Goal: Task Accomplishment & Management: Manage account settings

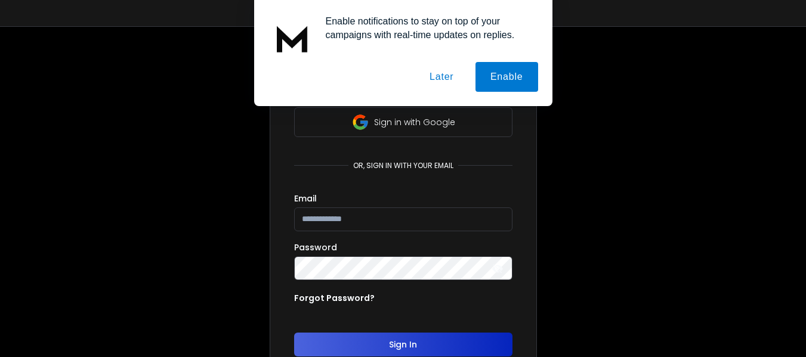
click at [411, 222] on input "email" at bounding box center [403, 220] width 218 height 24
paste input "**********"
drag, startPoint x: 396, startPoint y: 219, endPoint x: 464, endPoint y: 224, distance: 68.2
click at [464, 224] on input "**********" at bounding box center [403, 220] width 218 height 24
type input "**********"
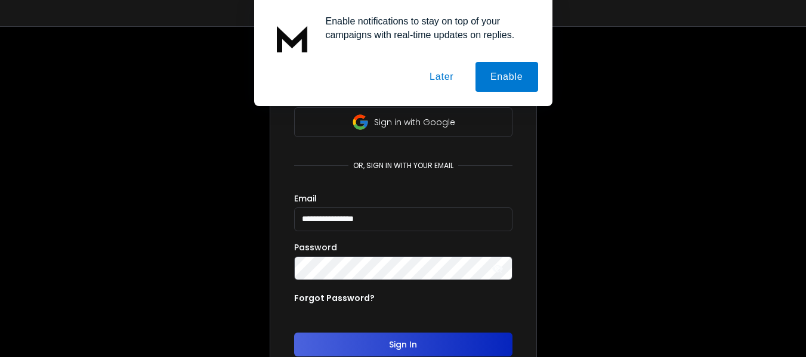
drag, startPoint x: 448, startPoint y: 339, endPoint x: 439, endPoint y: 332, distance: 11.5
click at [447, 339] on button "Sign In" at bounding box center [403, 345] width 218 height 24
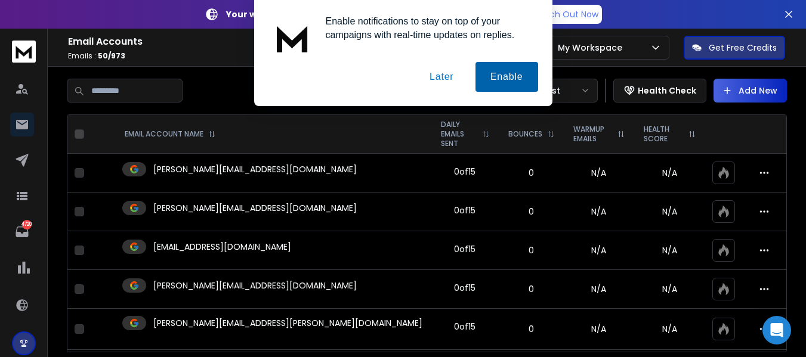
click at [502, 74] on button "Enable" at bounding box center [507, 77] width 63 height 30
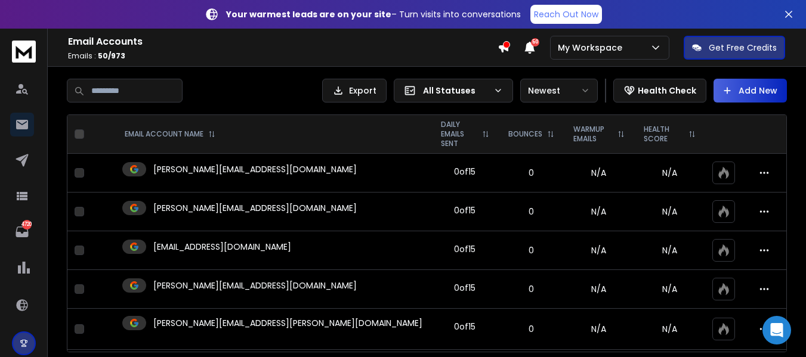
click at [766, 91] on button "Add New" at bounding box center [750, 91] width 73 height 24
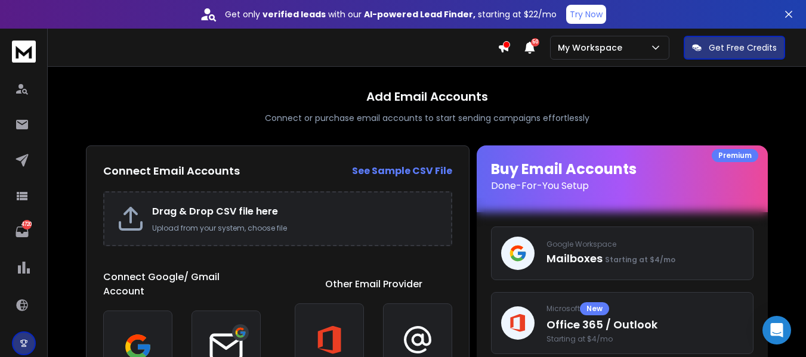
click at [600, 249] on div "Google Workspace Mailboxes Starting at $4/mo" at bounding box center [645, 253] width 197 height 27
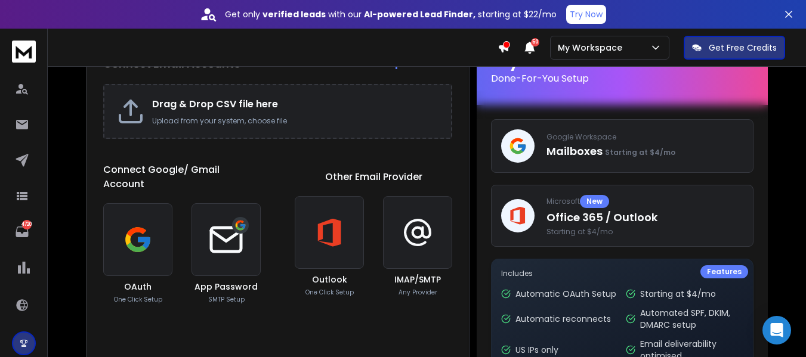
scroll to position [119, 0]
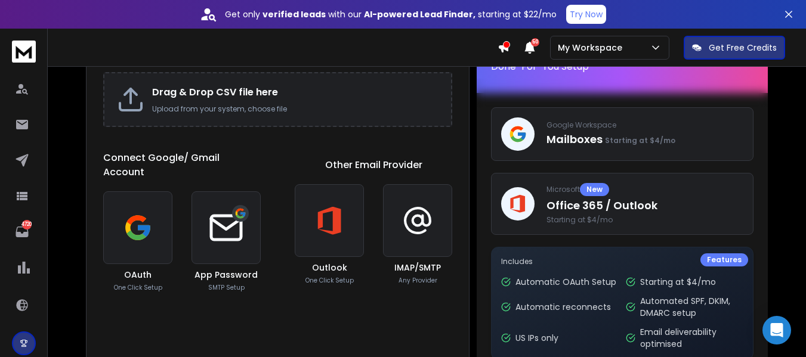
click at [637, 115] on div "Google Workspace Mailboxes Starting at $4/mo" at bounding box center [622, 134] width 263 height 54
click at [593, 136] on p "Mailboxes Starting at $4/mo" at bounding box center [645, 139] width 197 height 17
click at [120, 227] on div at bounding box center [137, 228] width 69 height 73
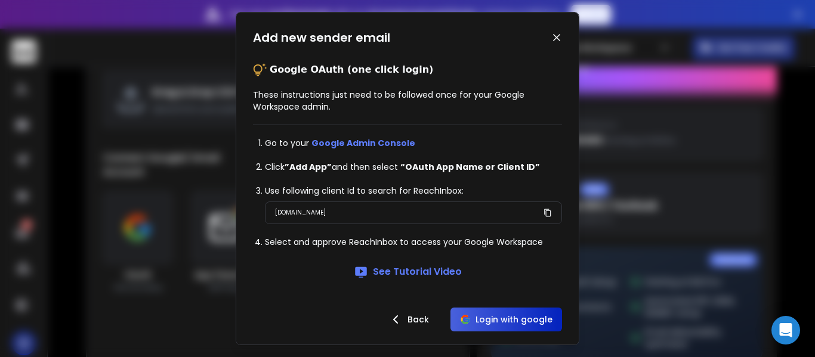
drag, startPoint x: 607, startPoint y: 225, endPoint x: 591, endPoint y: 162, distance: 65.4
click at [607, 224] on div "Add new sender email Google OAuth (one click login) These instructions just nee…" at bounding box center [407, 178] width 815 height 357
click at [554, 40] on icon at bounding box center [556, 37] width 7 height 7
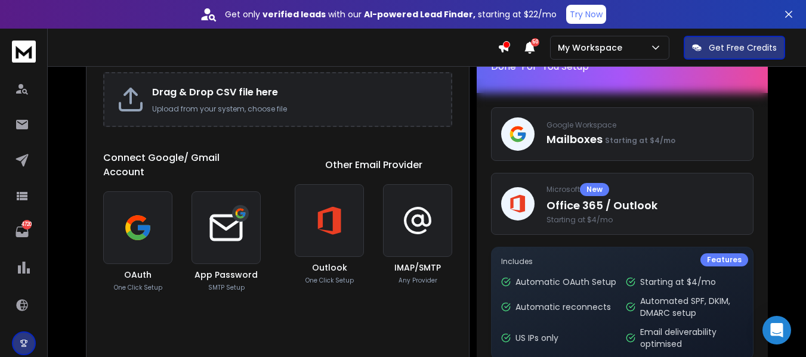
click at [569, 137] on p "Mailboxes Starting at $4/mo" at bounding box center [645, 139] width 197 height 17
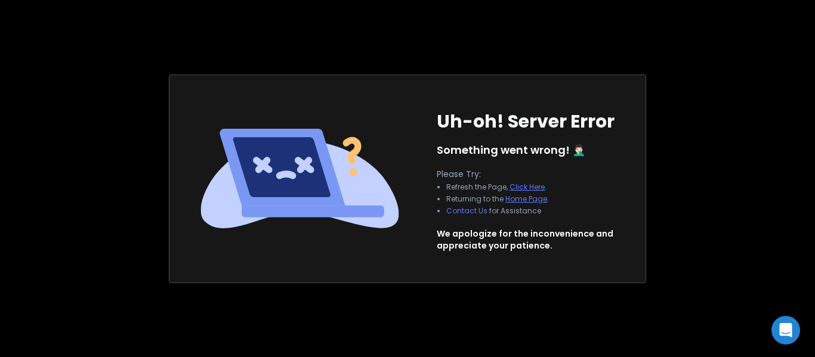
click at [724, 144] on div "Uh-oh! Server Error Something went wrong! 🤦🏻‍♂️ Please Try: Refresh the Page, C…" at bounding box center [407, 178] width 815 height 357
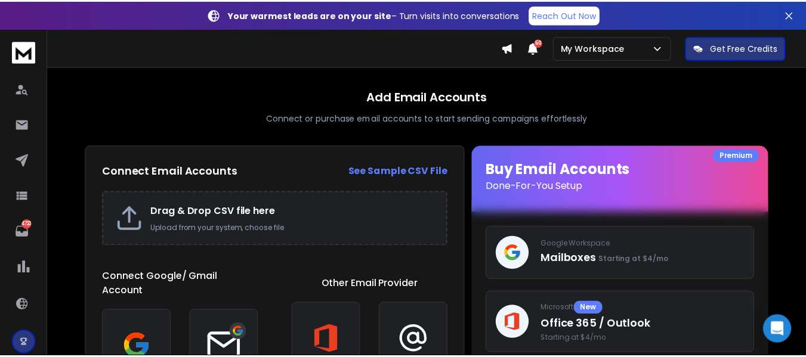
scroll to position [119, 0]
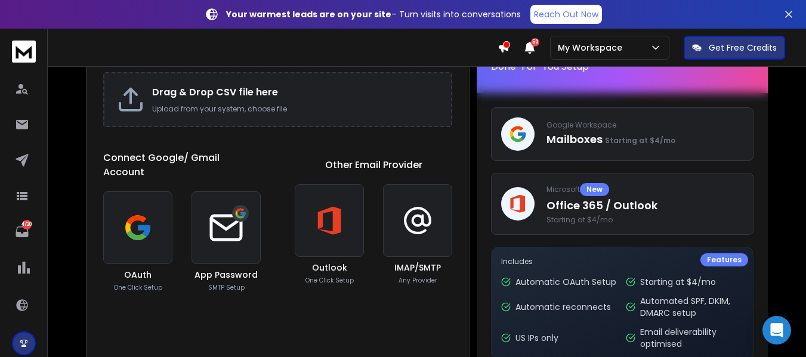
click at [543, 137] on div "Google Workspace Mailboxes Starting at $4/mo" at bounding box center [622, 134] width 263 height 54
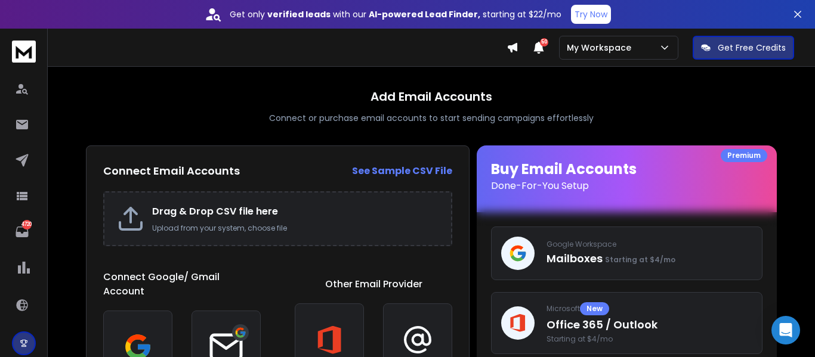
scroll to position [119, 0]
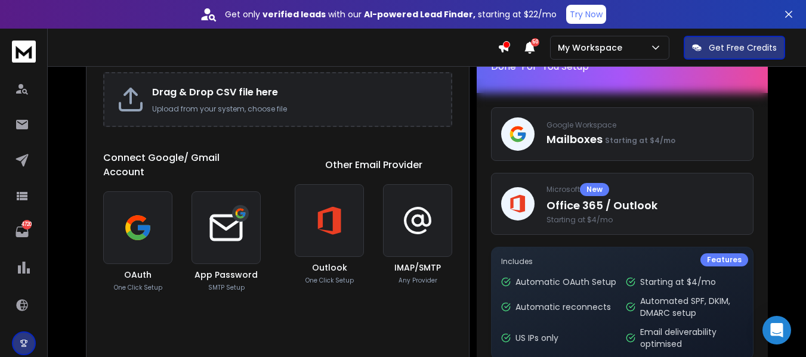
click at [134, 240] on div at bounding box center [137, 228] width 69 height 73
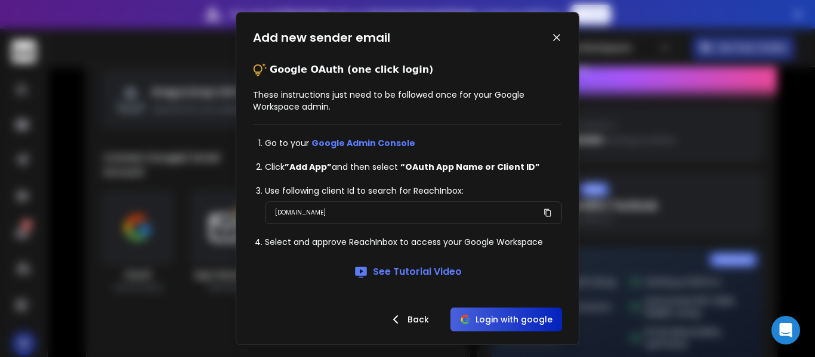
click at [488, 322] on button "Login with google" at bounding box center [506, 320] width 112 height 24
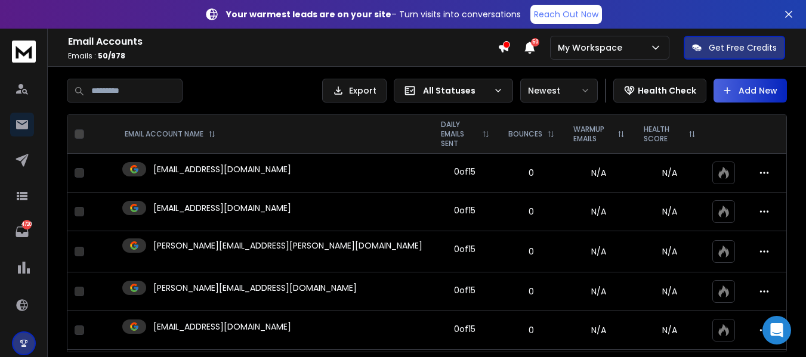
click at [744, 95] on button "Add New" at bounding box center [750, 91] width 73 height 24
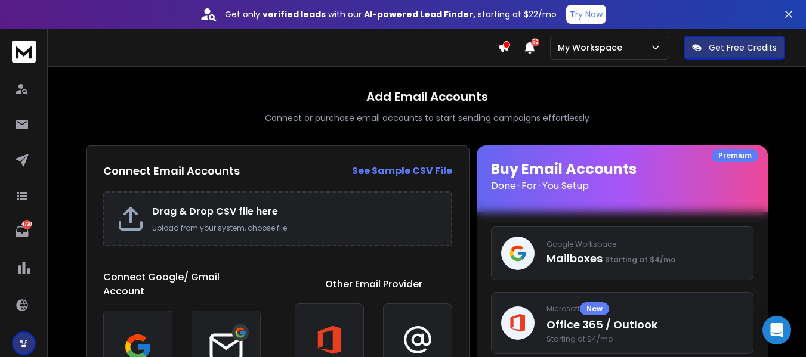
click at [588, 244] on p "Google Workspace" at bounding box center [645, 245] width 197 height 10
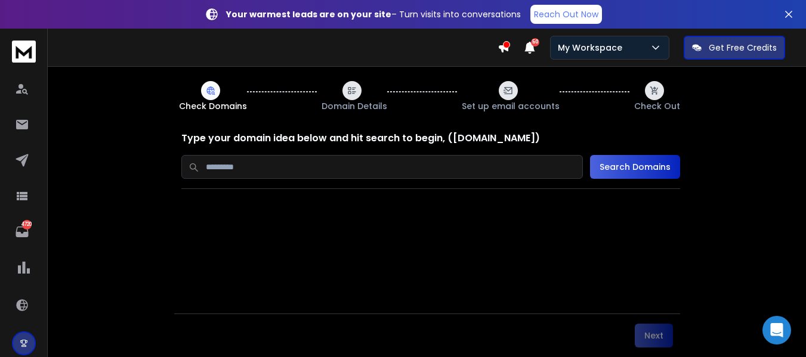
click at [653, 44] on icon "button" at bounding box center [656, 48] width 12 height 12
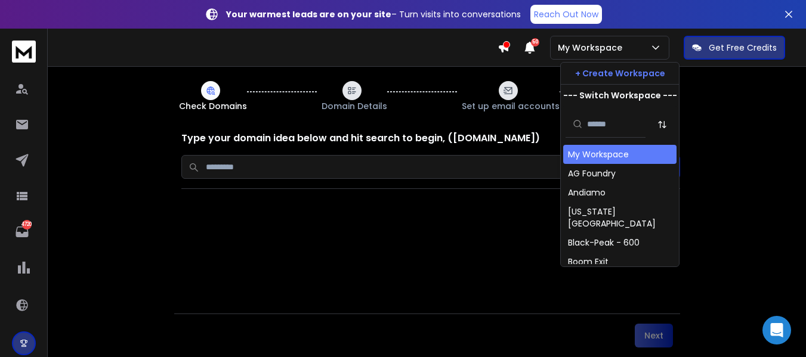
click at [707, 131] on section "Check Domains Domain Details Set up email accounts Check Out Type your domain i…" at bounding box center [427, 228] width 758 height 322
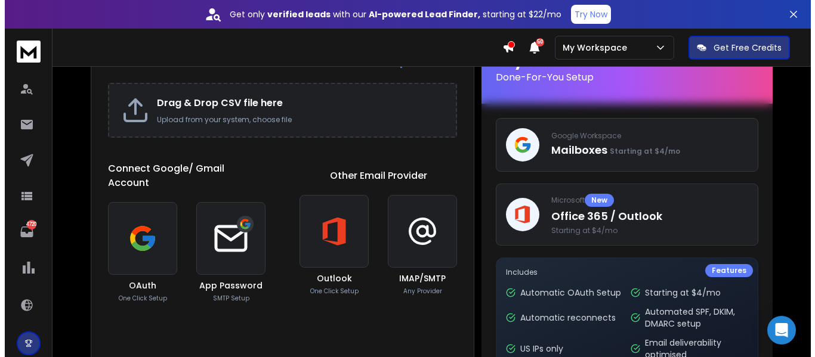
scroll to position [119, 0]
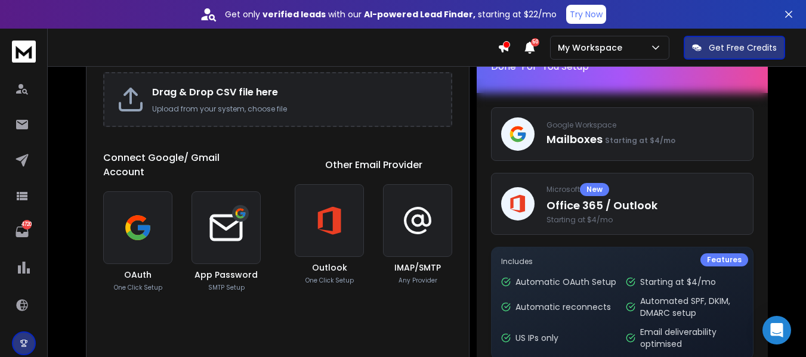
click at [157, 223] on div at bounding box center [137, 228] width 69 height 73
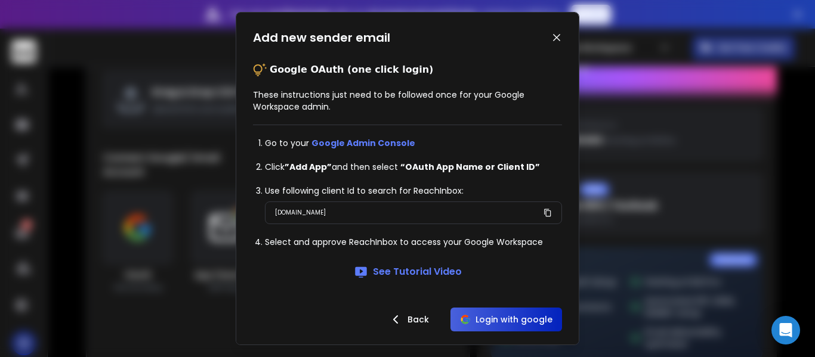
click at [506, 329] on button "Login with google" at bounding box center [506, 320] width 112 height 24
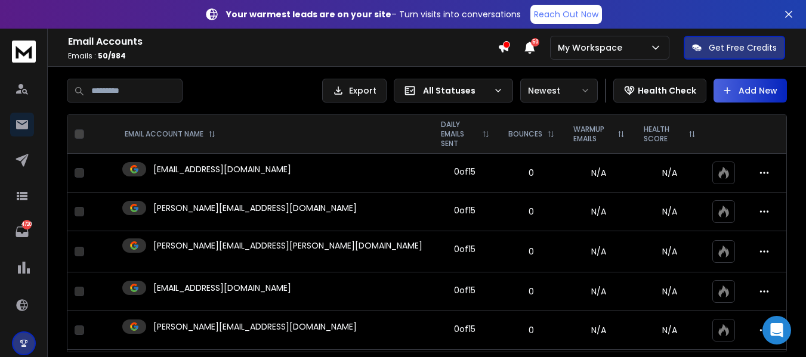
click at [763, 91] on button "Add New" at bounding box center [750, 91] width 73 height 24
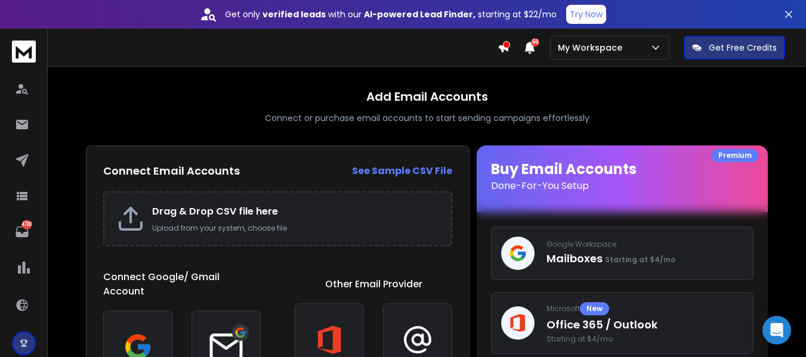
click at [141, 345] on icon at bounding box center [144, 351] width 13 height 12
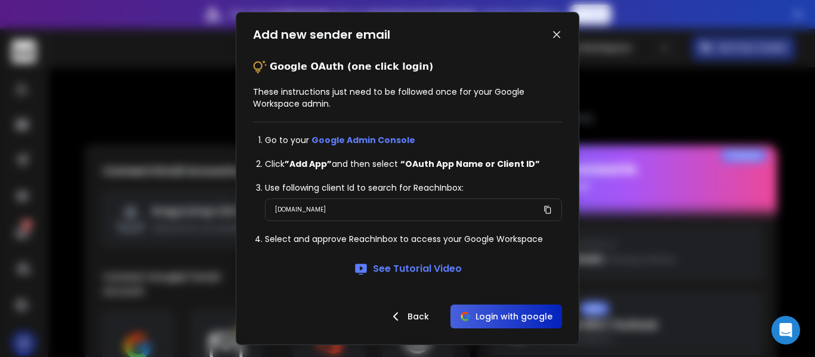
scroll to position [4, 0]
drag, startPoint x: 492, startPoint y: 317, endPoint x: 484, endPoint y: 320, distance: 8.9
click at [492, 317] on button "Login with google" at bounding box center [506, 316] width 112 height 24
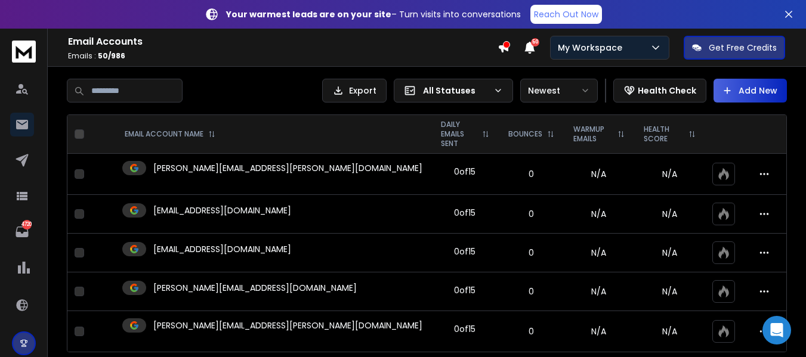
click at [655, 50] on icon "button" at bounding box center [656, 48] width 12 height 12
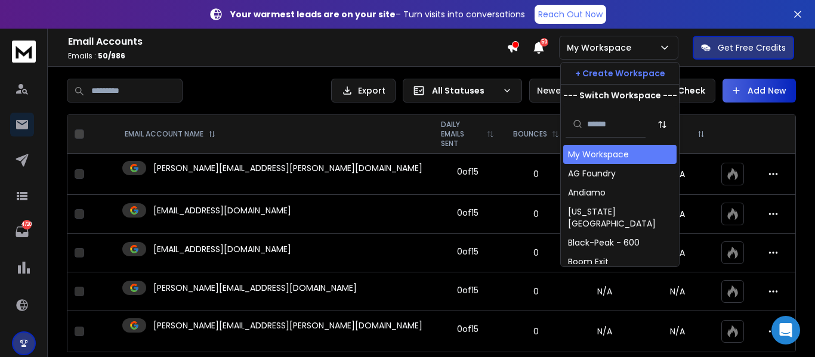
click at [309, 86] on div at bounding box center [195, 91] width 257 height 24
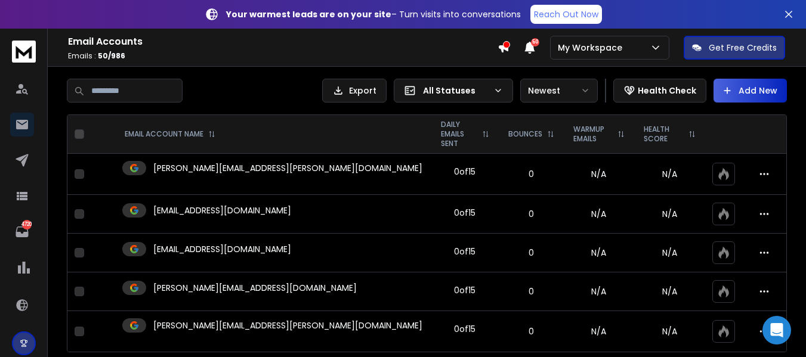
click at [270, 90] on div at bounding box center [191, 91] width 248 height 24
click at [760, 95] on button "Add New" at bounding box center [750, 91] width 73 height 24
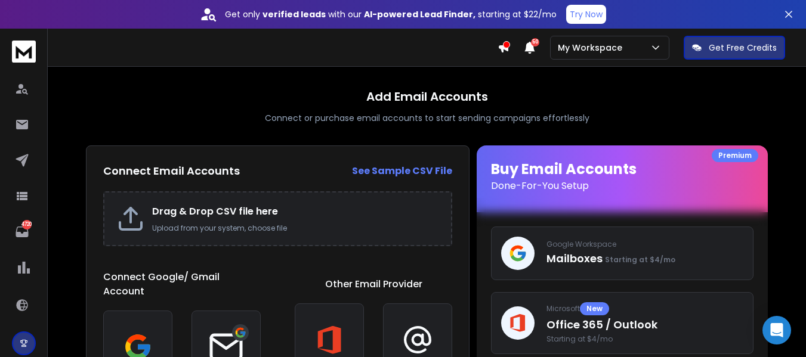
click at [135, 337] on icon at bounding box center [138, 347] width 30 height 36
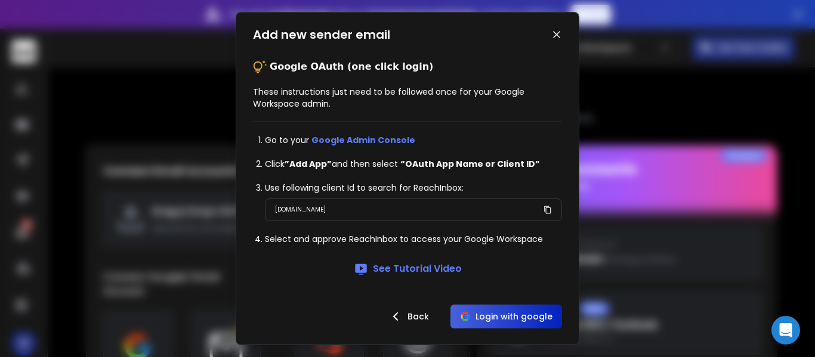
scroll to position [4, 0]
click at [494, 321] on button "Login with google" at bounding box center [506, 316] width 112 height 24
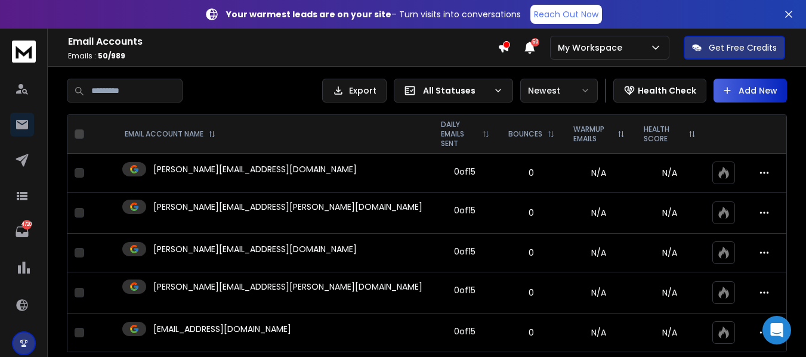
click at [749, 86] on button "Add New" at bounding box center [750, 91] width 73 height 24
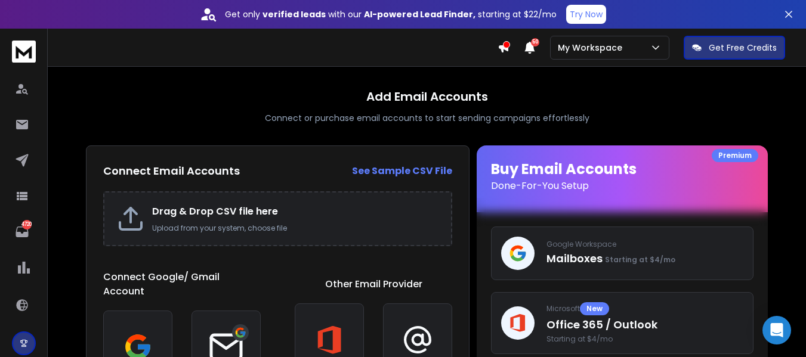
click at [137, 335] on icon at bounding box center [137, 340] width 20 height 10
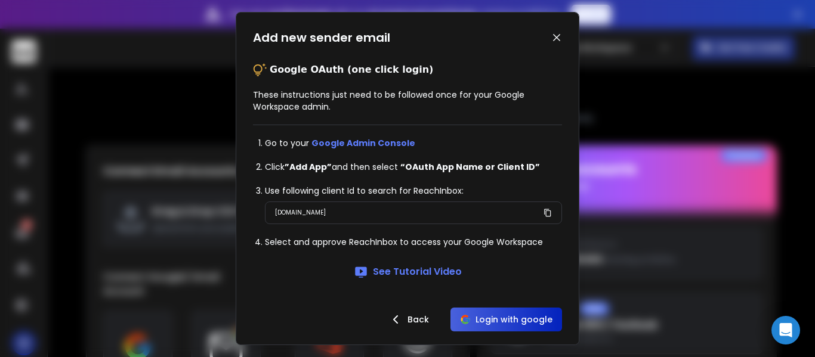
click at [477, 314] on button "Login with google" at bounding box center [506, 320] width 112 height 24
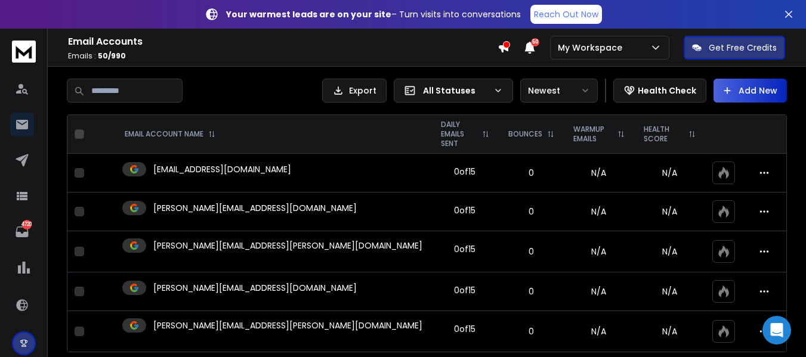
click at [755, 91] on button "Add New" at bounding box center [750, 91] width 73 height 24
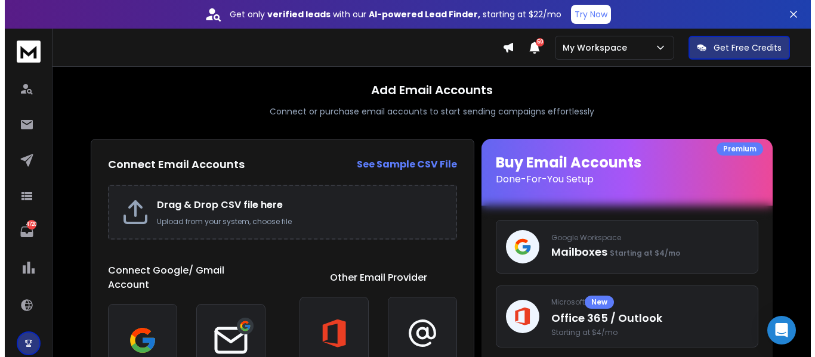
scroll to position [7, 0]
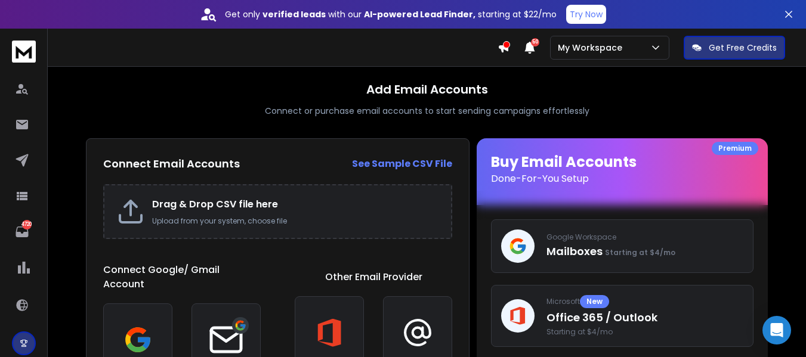
click at [147, 304] on div at bounding box center [137, 340] width 69 height 73
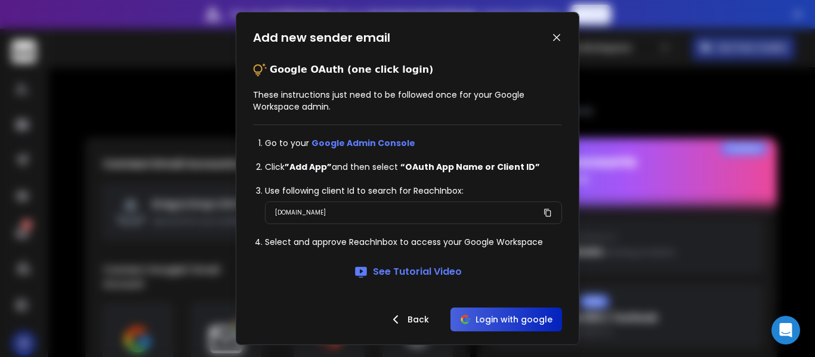
click at [508, 329] on button "Login with google" at bounding box center [506, 320] width 112 height 24
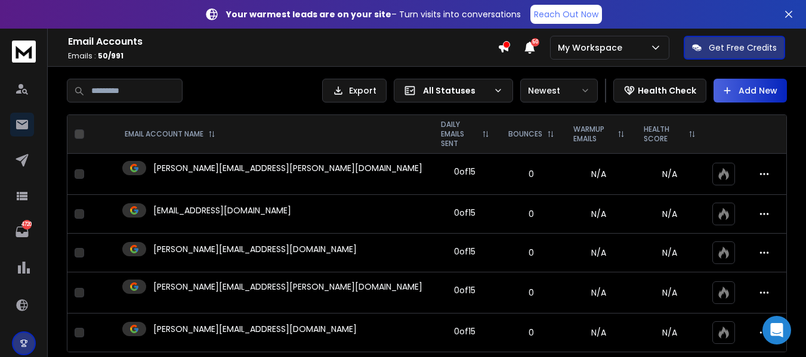
click at [750, 93] on button "Add New" at bounding box center [750, 91] width 73 height 24
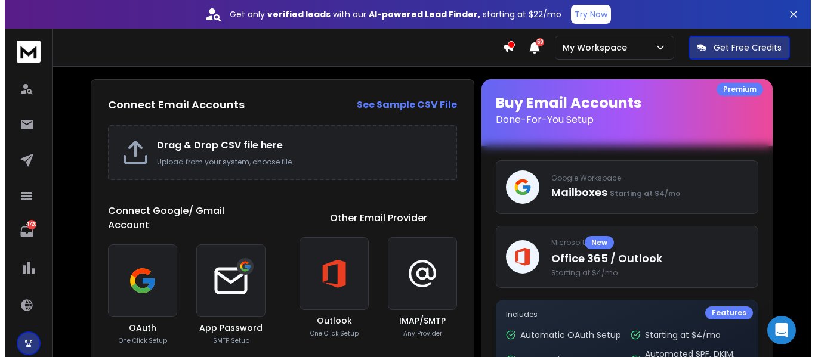
scroll to position [161, 0]
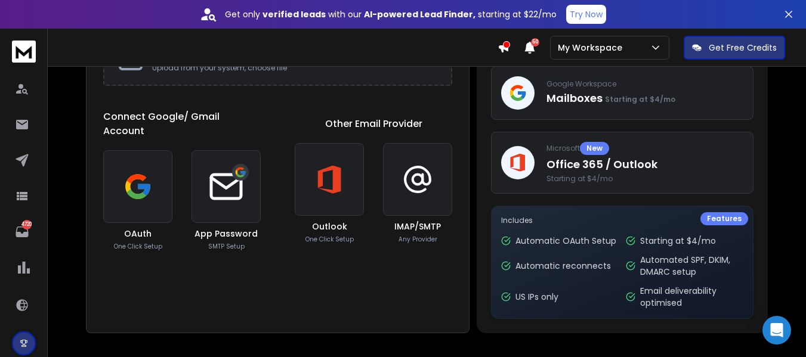
click at [152, 184] on icon at bounding box center [138, 187] width 30 height 36
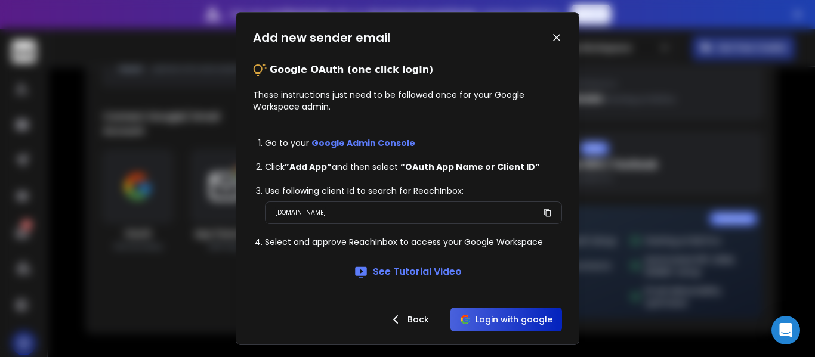
scroll to position [4, 0]
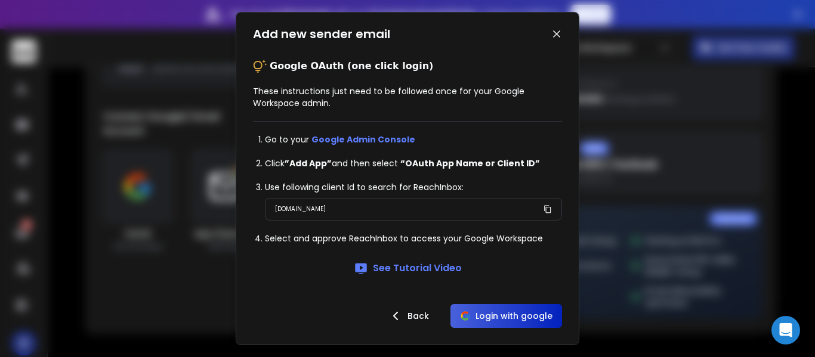
click at [521, 311] on button "Login with google" at bounding box center [506, 316] width 112 height 24
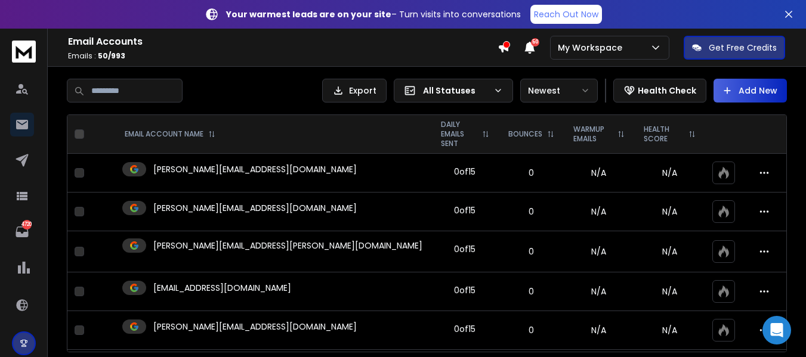
click at [759, 83] on button "Add New" at bounding box center [750, 91] width 73 height 24
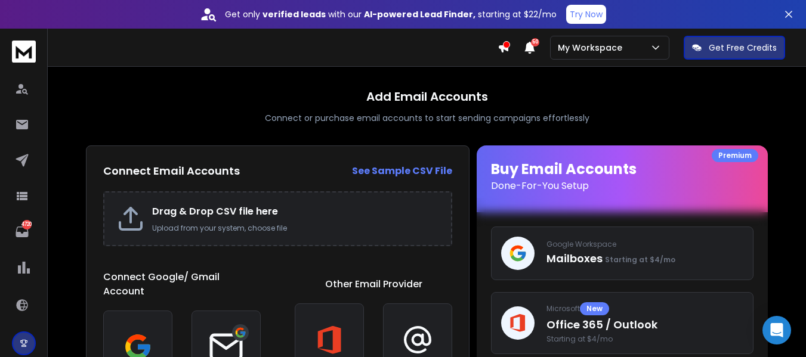
click at [121, 323] on div at bounding box center [137, 347] width 69 height 73
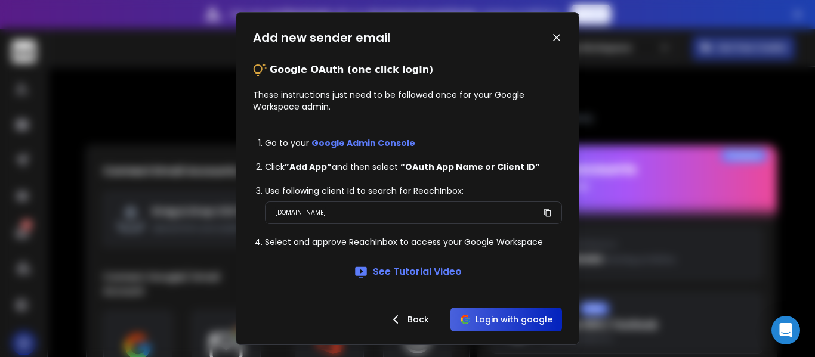
click at [510, 320] on button "Login with google" at bounding box center [506, 320] width 112 height 24
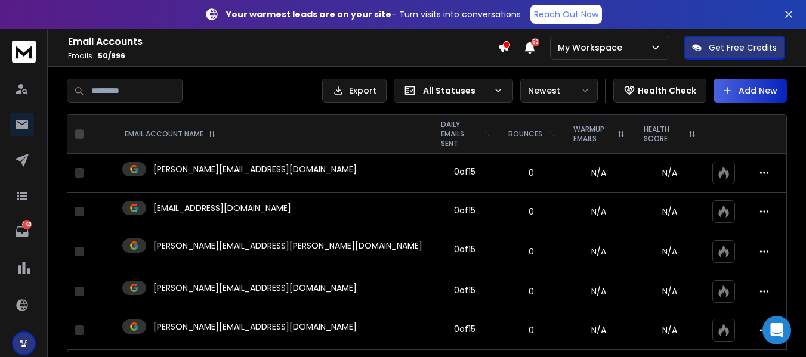
click at [763, 91] on button "Add New" at bounding box center [750, 91] width 73 height 24
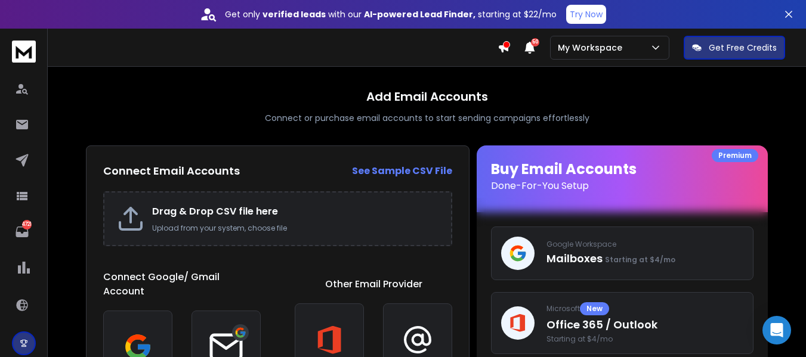
click at [131, 311] on div at bounding box center [137, 347] width 69 height 73
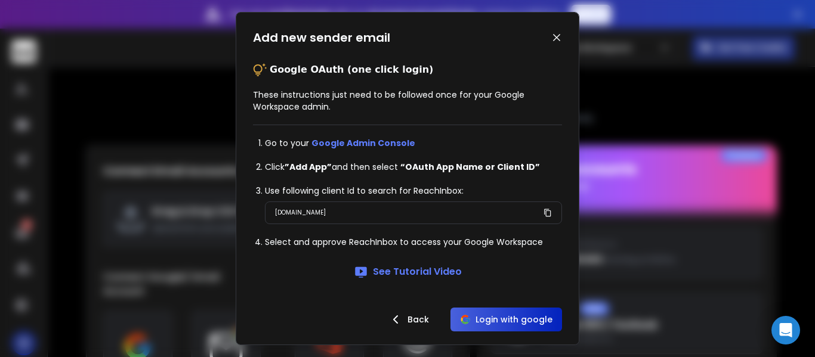
click at [516, 323] on button "Login with google" at bounding box center [506, 320] width 112 height 24
click at [524, 316] on button "Login with google" at bounding box center [506, 320] width 112 height 24
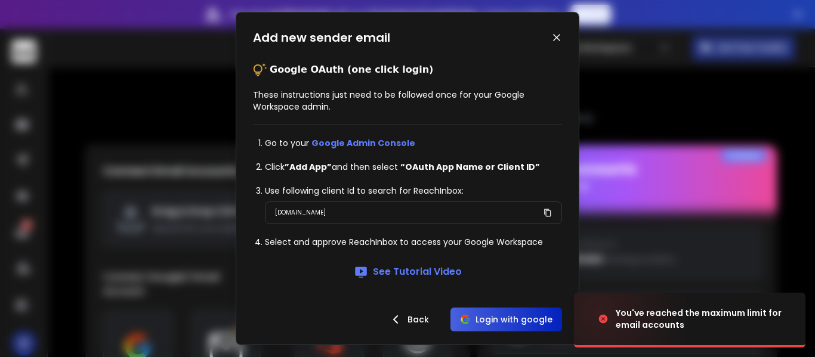
click at [610, 262] on div "Add new sender email Google OAuth (one click login) These instructions just nee…" at bounding box center [407, 178] width 815 height 357
click at [632, 258] on div "Add new sender email Google OAuth (one click login) These instructions just nee…" at bounding box center [407, 178] width 815 height 357
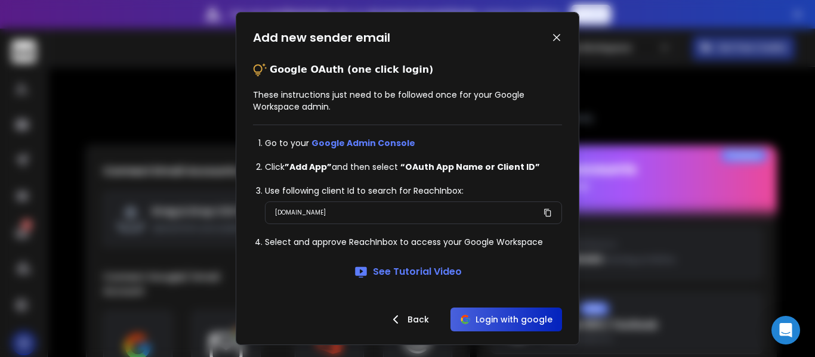
click at [491, 325] on button "Login with google" at bounding box center [506, 320] width 112 height 24
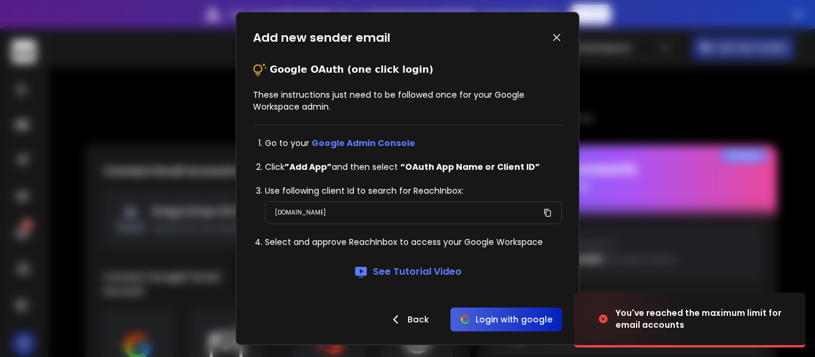
click at [557, 36] on icon at bounding box center [556, 37] width 7 height 7
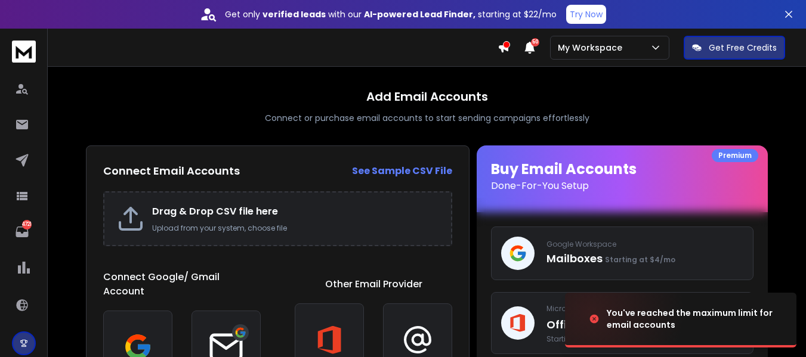
click at [144, 329] on icon at bounding box center [138, 347] width 30 height 36
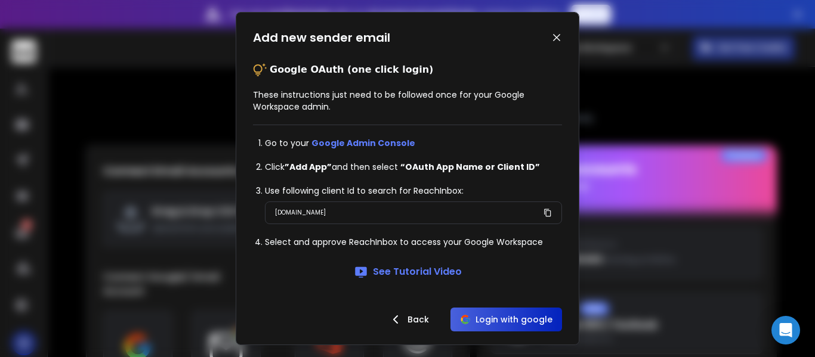
click at [479, 319] on button "Login with google" at bounding box center [506, 320] width 112 height 24
click at [565, 39] on div "Add new sender email Google OAuth (one click login) These instructions just nee…" at bounding box center [408, 179] width 344 height 334
click at [560, 39] on icon at bounding box center [556, 37] width 11 height 11
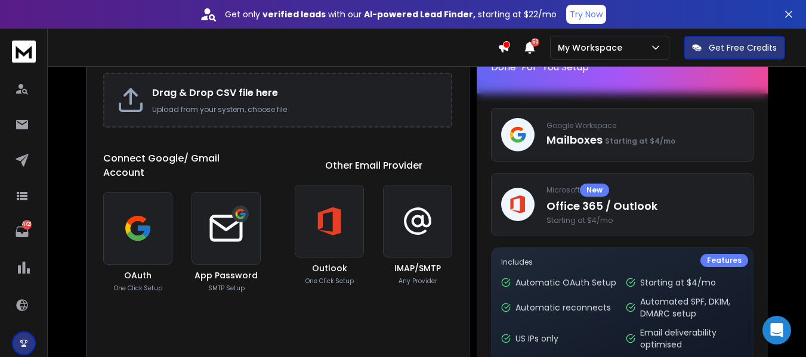
scroll to position [119, 0]
click at [146, 210] on icon at bounding box center [138, 228] width 30 height 36
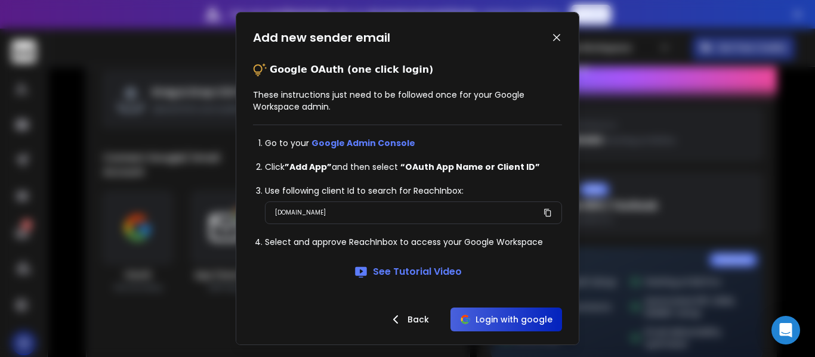
click at [531, 322] on button "Login with google" at bounding box center [506, 320] width 112 height 24
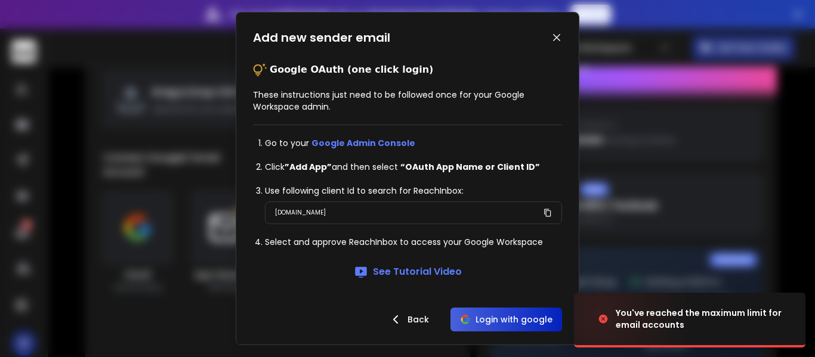
click at [617, 235] on div "Add new sender email Google OAuth (one click login) These instructions just nee…" at bounding box center [407, 178] width 815 height 357
click at [551, 36] on div "Add new sender email" at bounding box center [407, 37] width 309 height 17
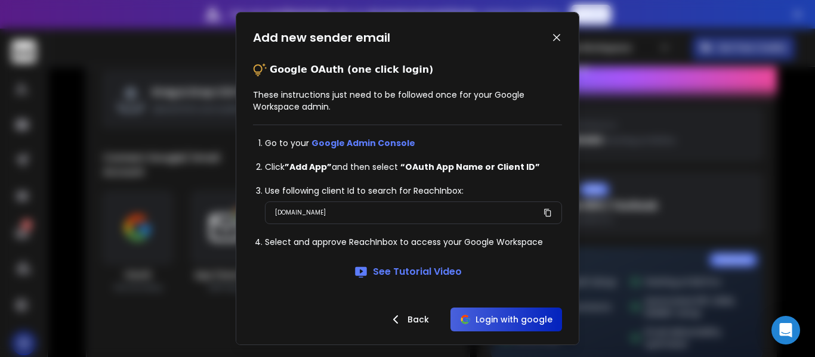
click at [554, 38] on icon at bounding box center [556, 37] width 11 height 11
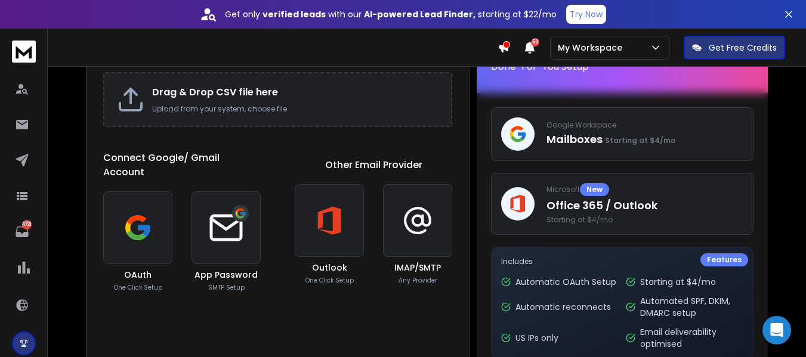
drag, startPoint x: 85, startPoint y: 211, endPoint x: 142, endPoint y: 209, distance: 56.7
click at [89, 211] on div "Connect Email Accounts See Sample CSV File Drag & Drop CSV file here Upload fro…" at bounding box center [427, 200] width 758 height 348
click at [143, 210] on icon at bounding box center [138, 228] width 30 height 36
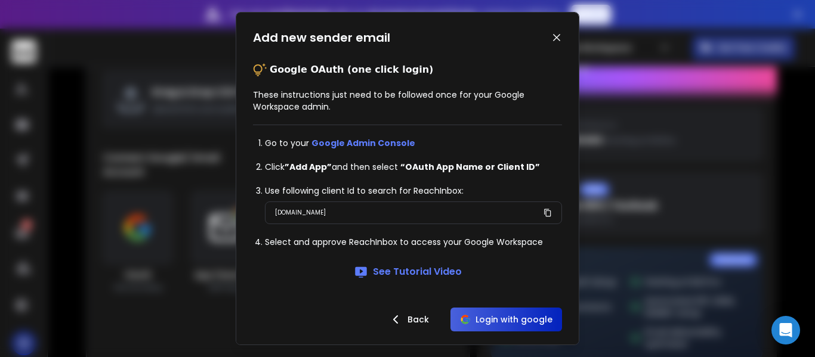
click at [530, 322] on button "Login with google" at bounding box center [506, 320] width 112 height 24
click at [556, 33] on icon at bounding box center [556, 37] width 11 height 11
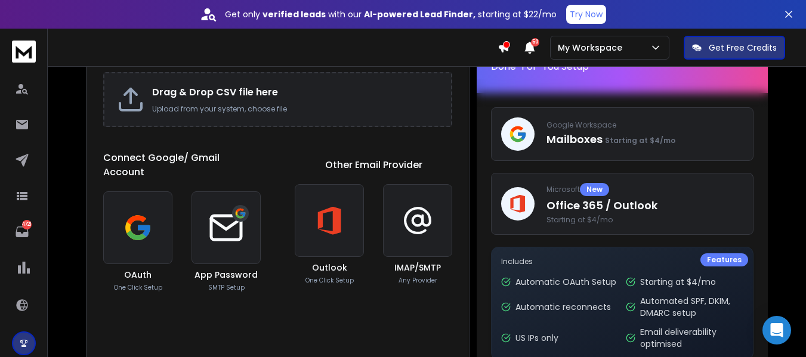
click at [144, 235] on div at bounding box center [137, 228] width 69 height 73
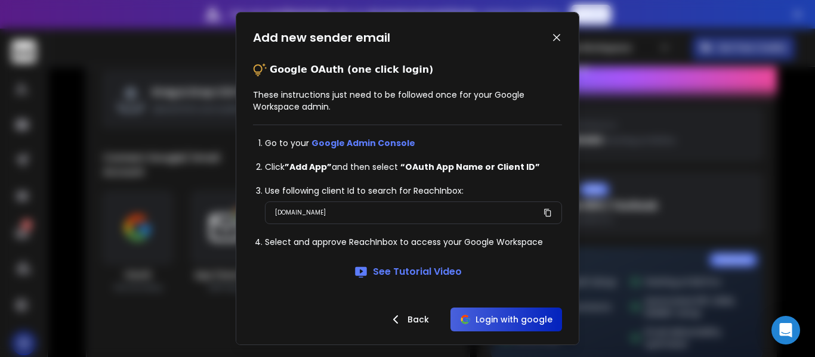
click at [490, 320] on button "Login with google" at bounding box center [506, 320] width 112 height 24
click at [559, 36] on icon at bounding box center [556, 37] width 7 height 7
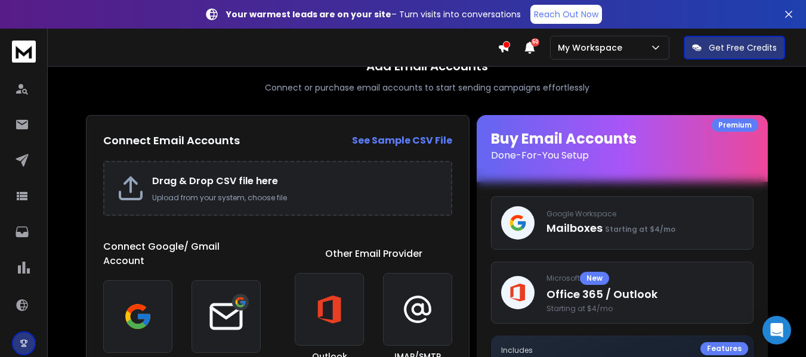
scroll to position [60, 0]
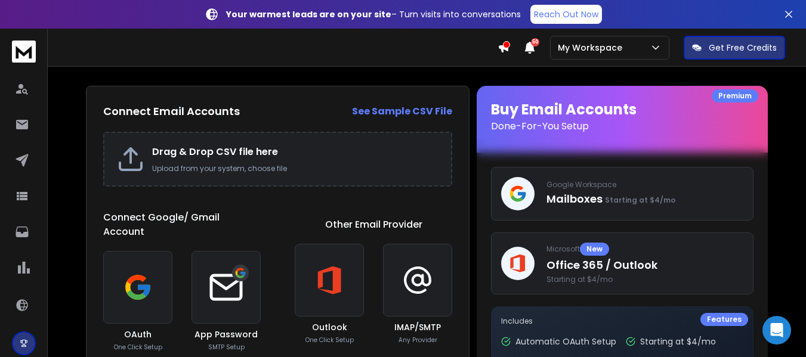
click at [131, 270] on icon at bounding box center [138, 288] width 30 height 36
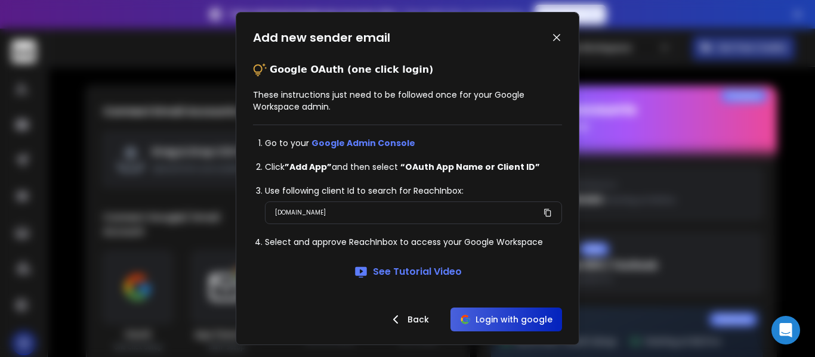
click at [493, 320] on button "Login with google" at bounding box center [506, 320] width 112 height 24
click at [525, 314] on button "Login with google" at bounding box center [506, 320] width 112 height 24
click at [560, 39] on icon at bounding box center [556, 37] width 11 height 11
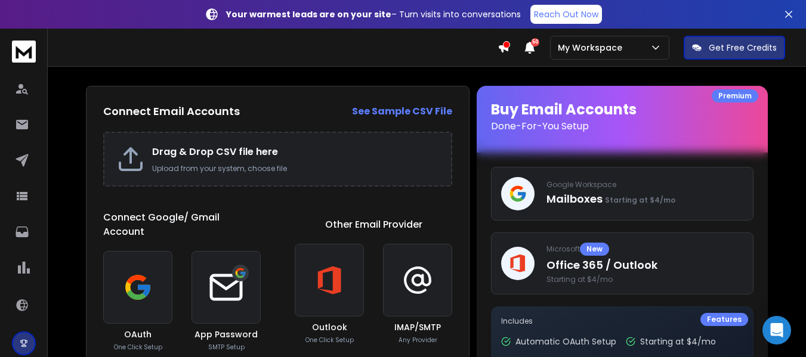
click at [156, 274] on div at bounding box center [137, 287] width 69 height 73
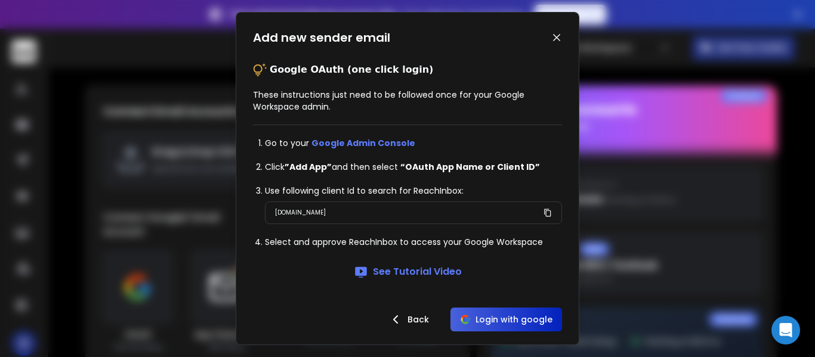
click at [485, 317] on button "Login with google" at bounding box center [506, 320] width 112 height 24
click at [533, 314] on button "Login with google" at bounding box center [506, 320] width 112 height 24
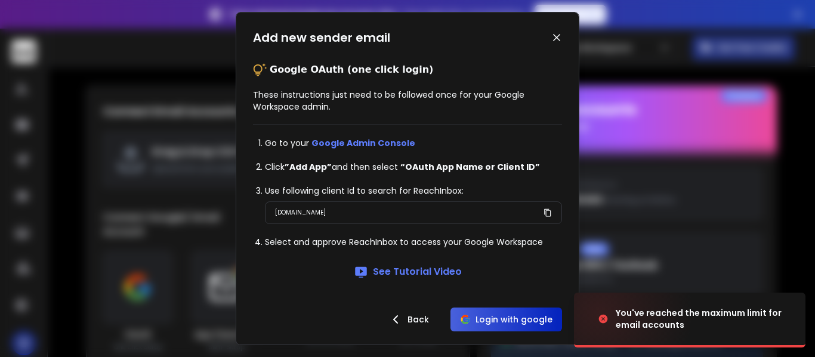
click at [505, 319] on button "Login with google" at bounding box center [506, 320] width 112 height 24
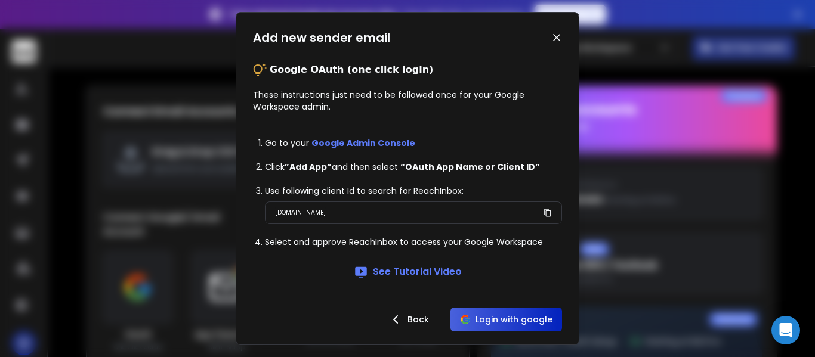
click at [507, 320] on button "Login with google" at bounding box center [506, 320] width 112 height 24
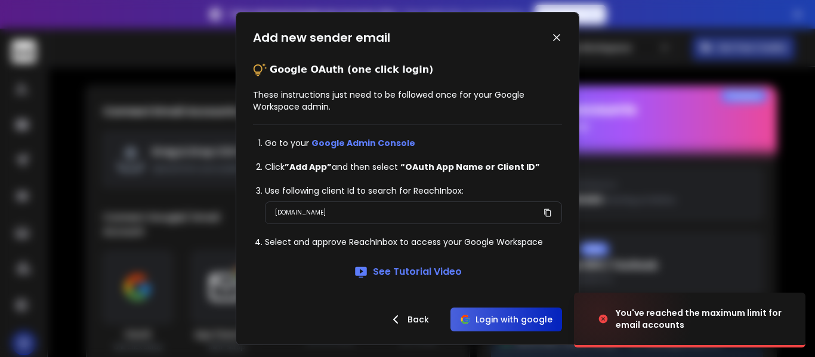
click at [634, 242] on div "Add new sender email Google OAuth (one click login) These instructions just nee…" at bounding box center [407, 178] width 815 height 357
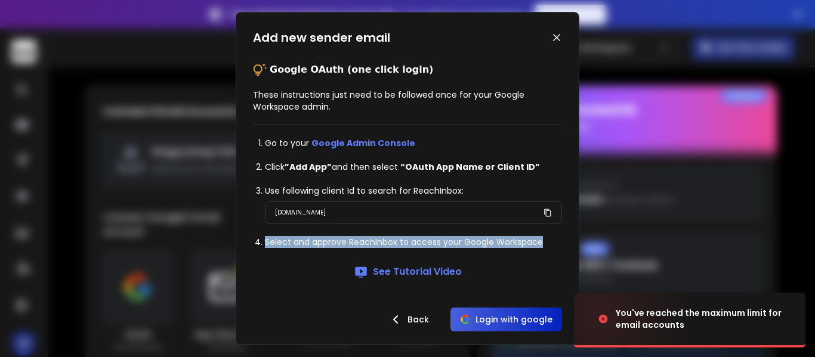
click at [634, 242] on div "Add new sender email Google OAuth (one click login) These instructions just nee…" at bounding box center [407, 178] width 815 height 357
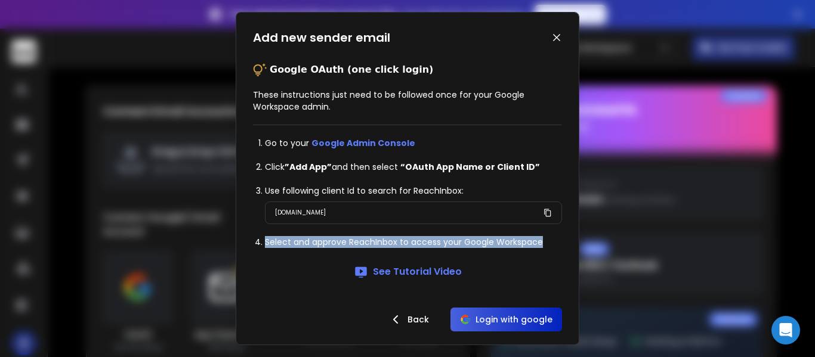
click at [634, 242] on div "Add new sender email Google OAuth (one click login) These instructions just nee…" at bounding box center [407, 178] width 815 height 357
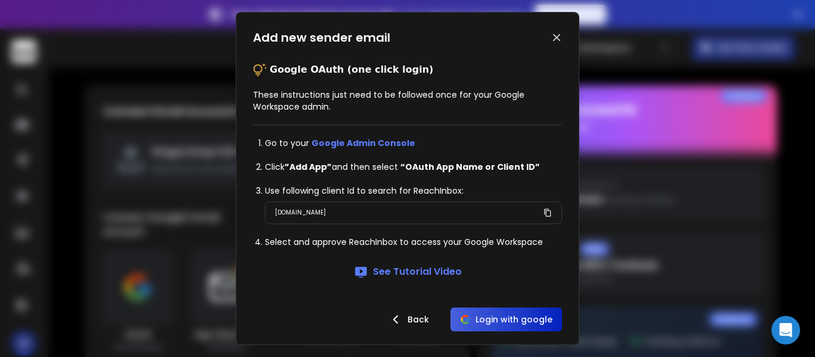
click at [557, 41] on icon at bounding box center [556, 37] width 11 height 11
